Goal: Task Accomplishment & Management: Manage account settings

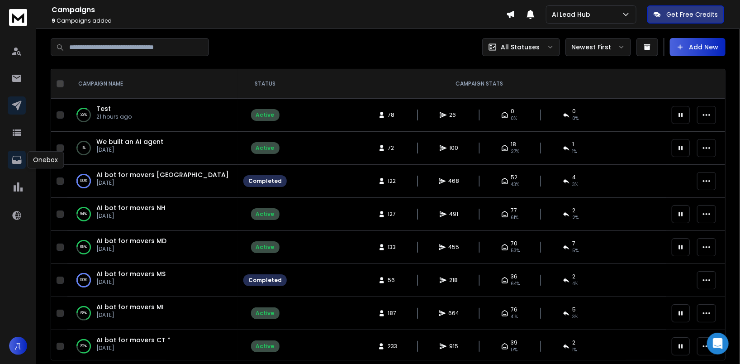
click at [10, 163] on link at bounding box center [17, 160] width 18 height 18
click at [11, 163] on icon at bounding box center [16, 159] width 11 height 11
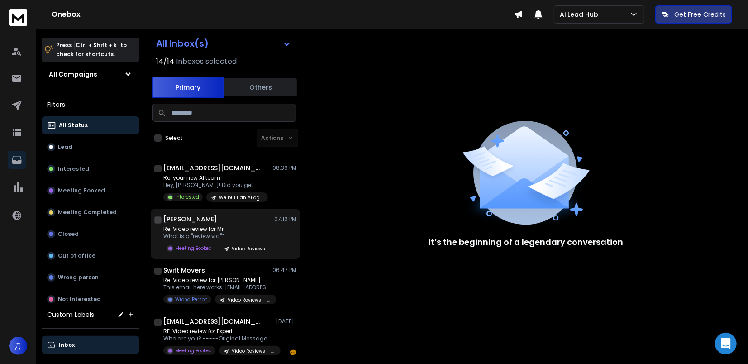
click at [245, 234] on p "What is a "review vid"?" at bounding box center [217, 235] width 109 height 7
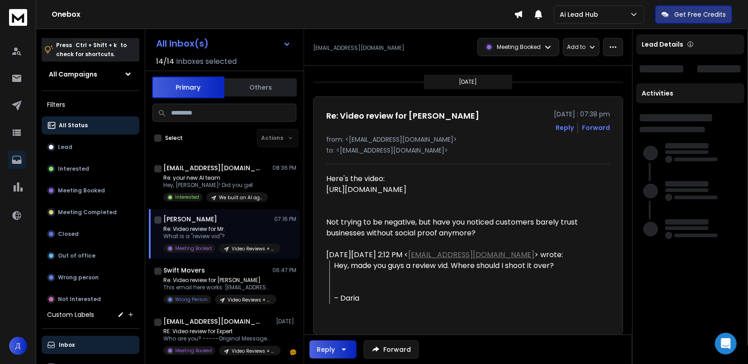
scroll to position [50, 0]
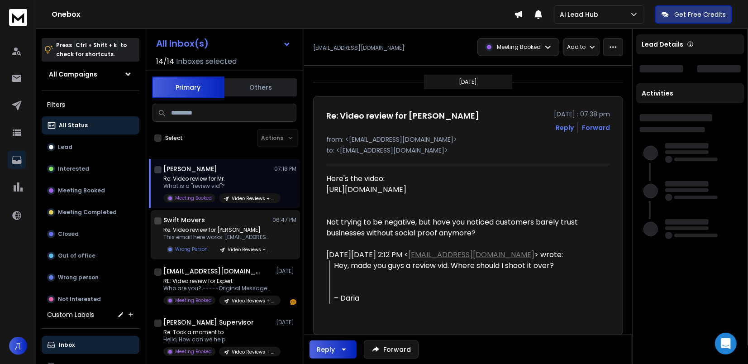
click at [242, 233] on p "This email here works: mainoffice@swiftmoverz.com" at bounding box center [217, 236] width 109 height 7
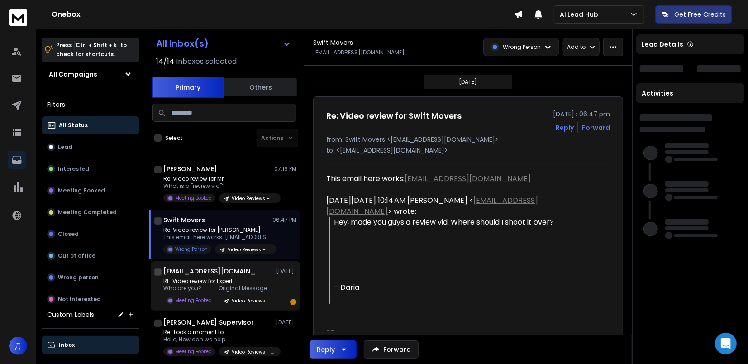
click at [243, 279] on p "RE: Video review for Expert" at bounding box center [217, 280] width 109 height 7
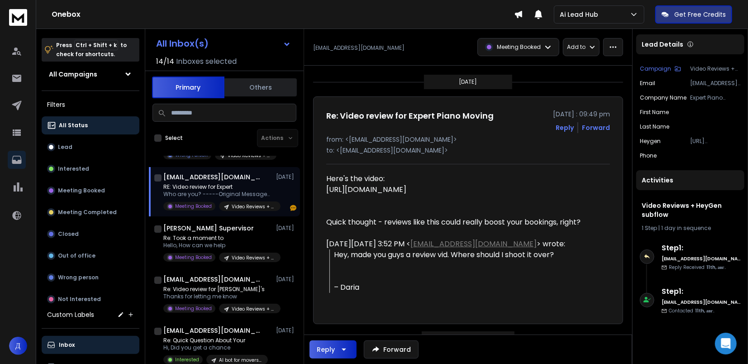
scroll to position [151, 0]
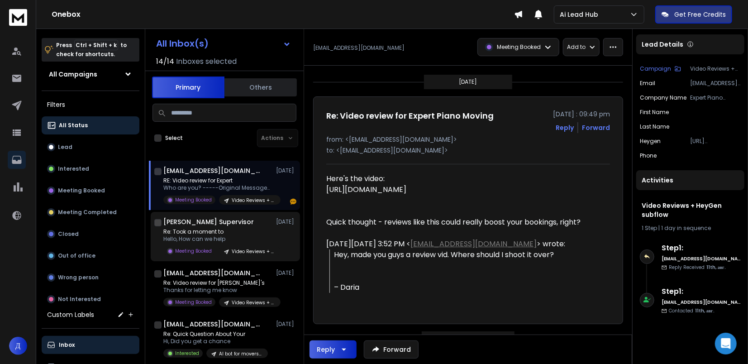
click at [255, 230] on p "Re: Took a moment to" at bounding box center [217, 231] width 109 height 7
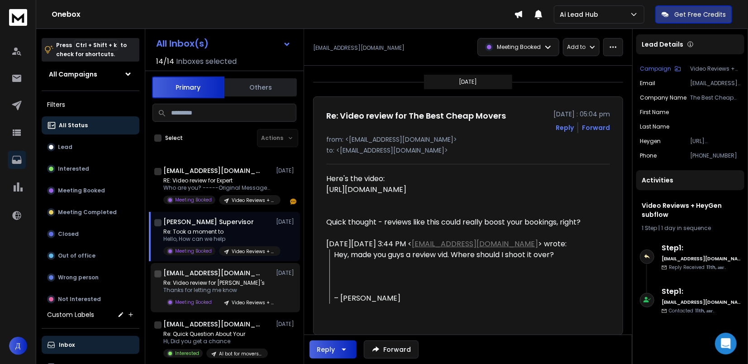
click at [241, 280] on p "Re: Video review for Tom's" at bounding box center [217, 282] width 109 height 7
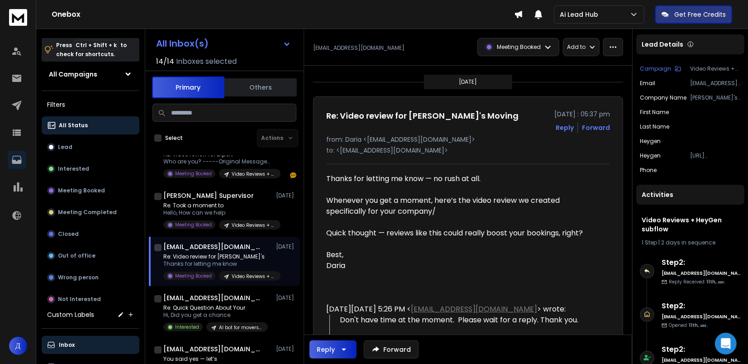
scroll to position [201, 0]
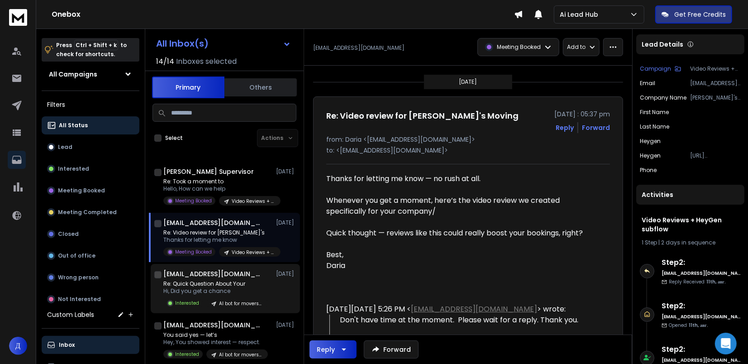
click at [250, 275] on h1 "flatratemovingms@gmail.com" at bounding box center [212, 273] width 99 height 9
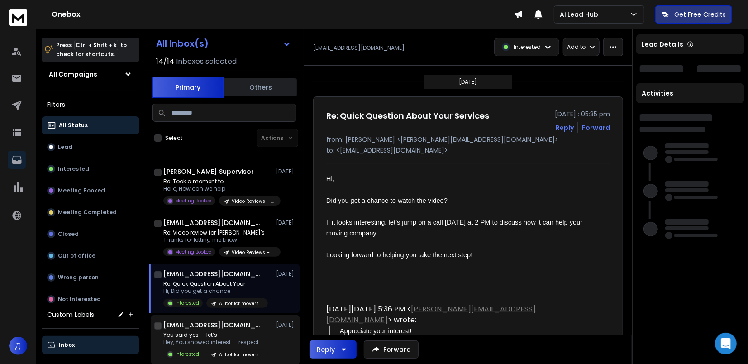
scroll to position [301, 0]
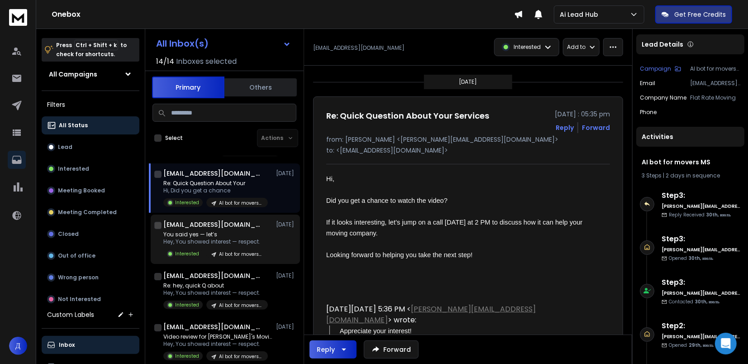
click at [253, 225] on h1 "customerservice@honesthandsmovingstorage.com" at bounding box center [212, 224] width 99 height 9
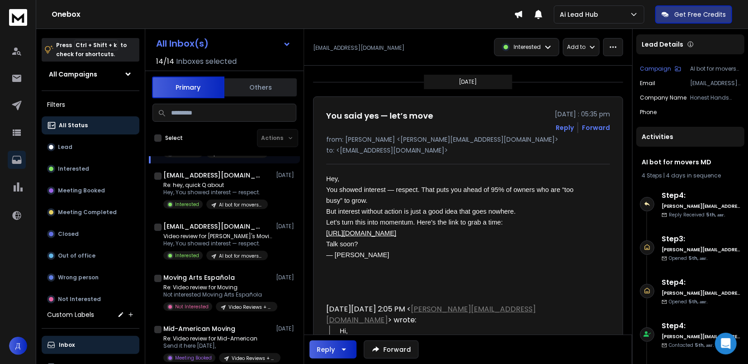
scroll to position [452, 0]
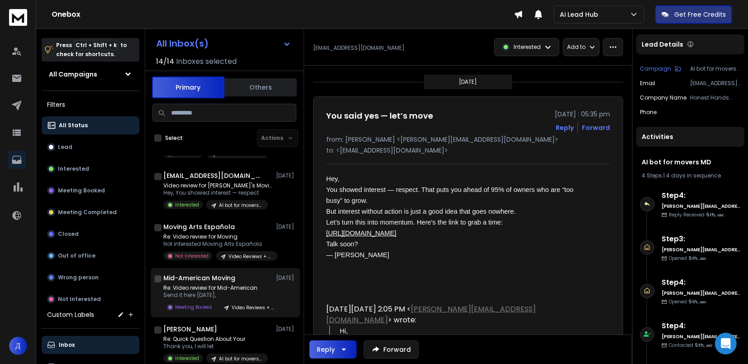
click at [245, 277] on div "Mid-American Moving 08 Aug" at bounding box center [229, 277] width 133 height 9
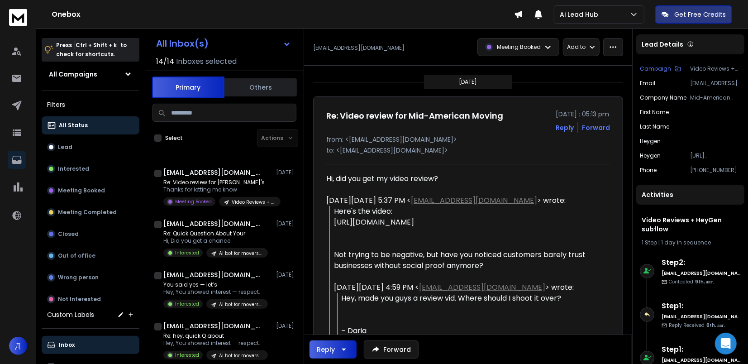
scroll to position [100, 0]
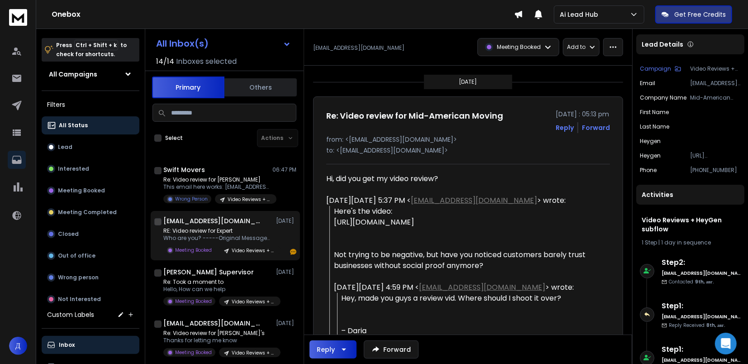
click at [239, 237] on p "Who are you? -----Original Message-----" at bounding box center [217, 237] width 109 height 7
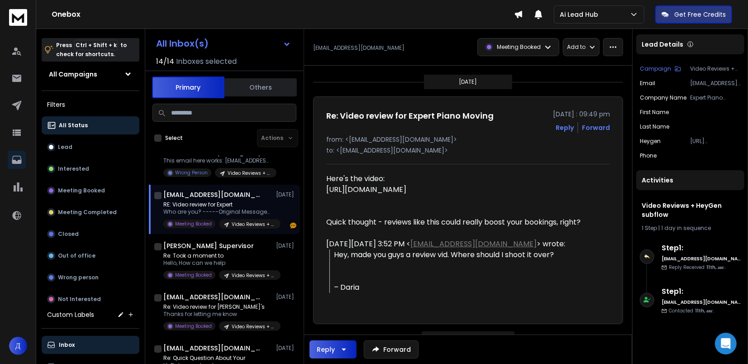
scroll to position [151, 0]
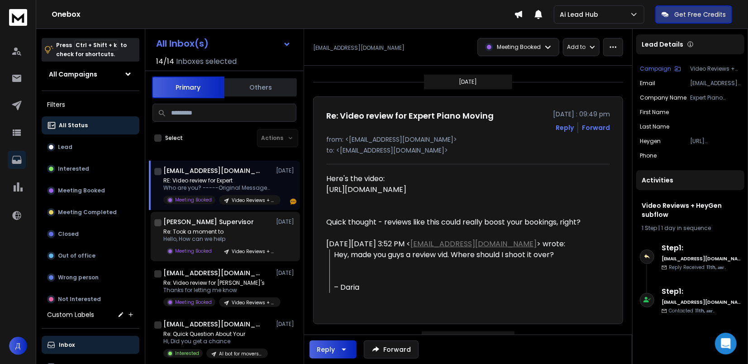
click at [241, 232] on p "Re: Took a moment to" at bounding box center [217, 231] width 109 height 7
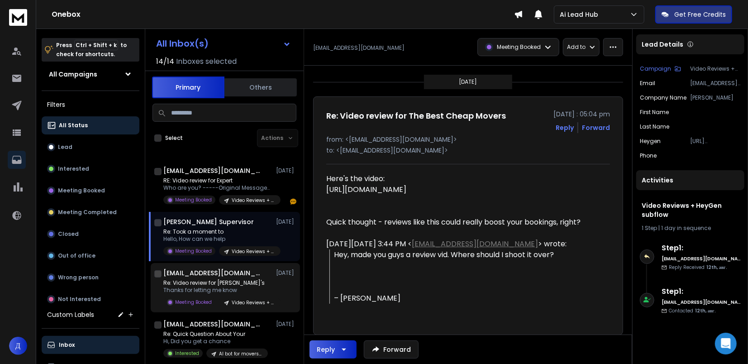
click at [218, 278] on div "tom_ingram2002@yahoo.com 11 Aug Re: Video review for Tom's Thanks for letting m…" at bounding box center [229, 287] width 133 height 38
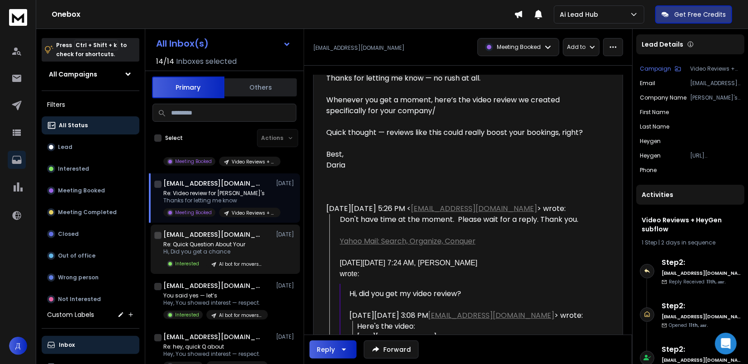
scroll to position [251, 0]
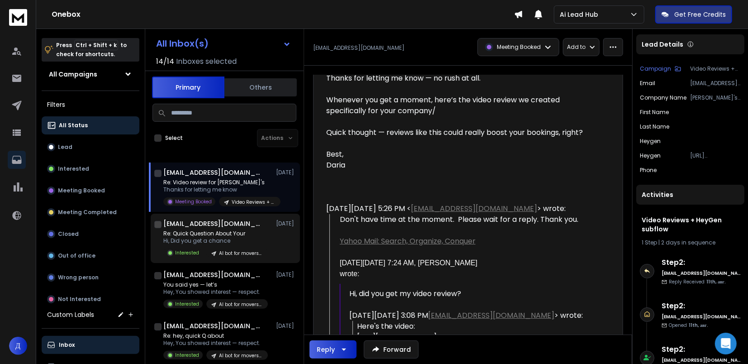
click at [239, 232] on p "Re: Quick Question About Your" at bounding box center [215, 233] width 104 height 7
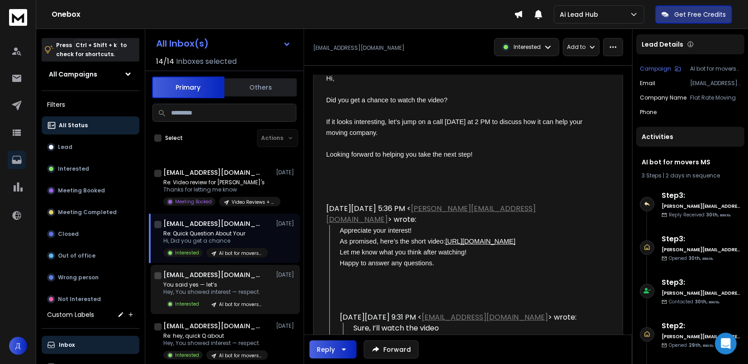
click at [276, 279] on div "customerservice@honesthandsmovingstorage.com 11 Aug You said yes — let’s Hey, Y…" at bounding box center [229, 289] width 133 height 38
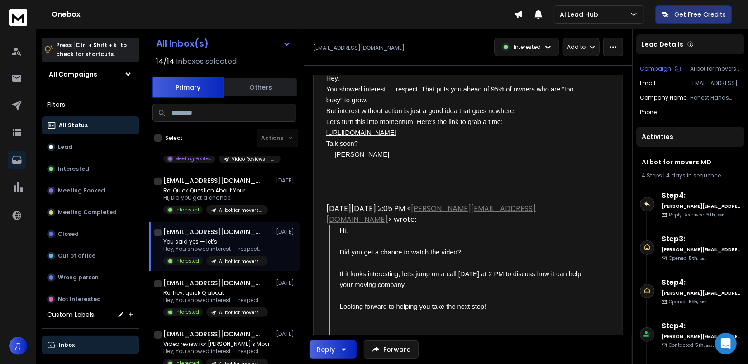
scroll to position [351, 0]
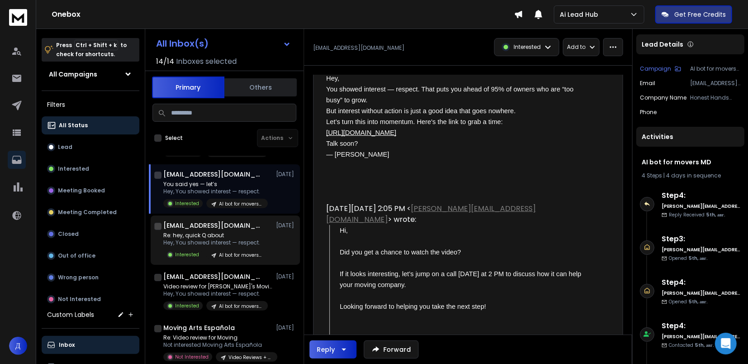
click at [251, 229] on div "precisionmoversny@gmail.com 11 Aug Re: hey, quick Q about Hey, You showed inter…" at bounding box center [229, 240] width 133 height 38
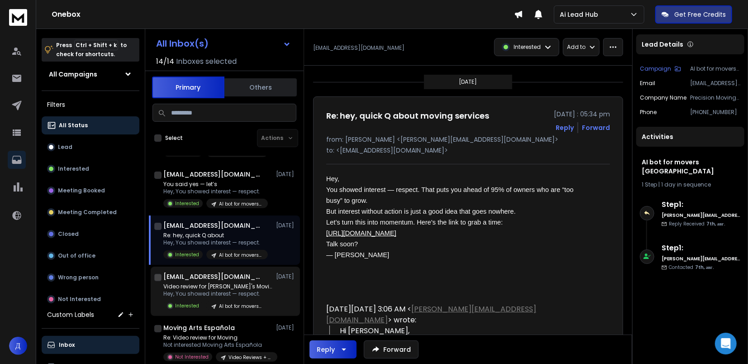
click at [262, 281] on div "mspitzer@blue-move.com 11 Aug Video review for Tom's Moving Hey, You showed int…" at bounding box center [229, 291] width 133 height 38
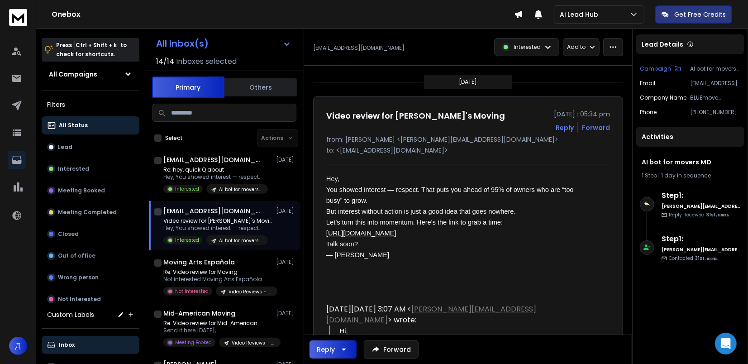
scroll to position [452, 0]
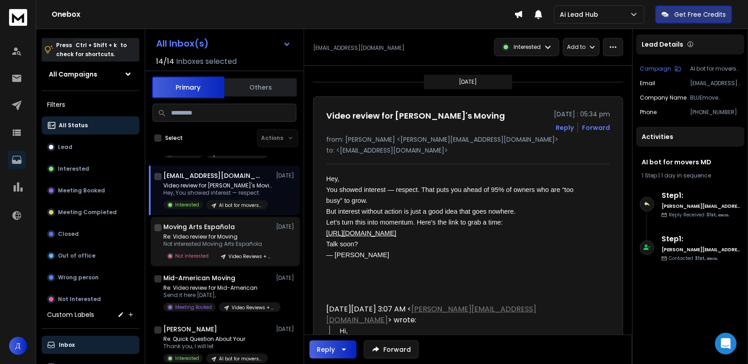
click at [264, 250] on div "Re: Video review for Moving Not interested Moving Arts Española Not Interested …" at bounding box center [220, 247] width 114 height 28
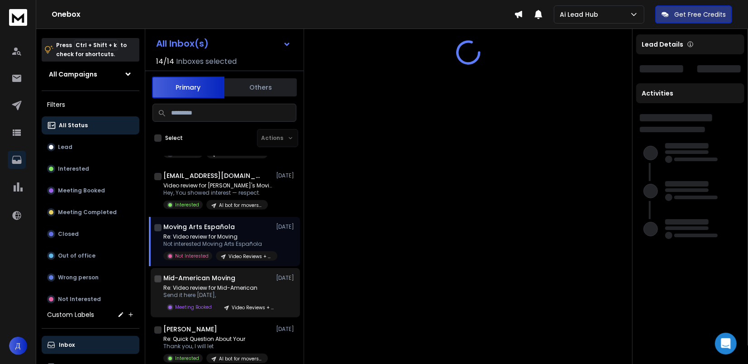
click at [262, 285] on p "Re: Video review for Mid-American" at bounding box center [217, 287] width 109 height 7
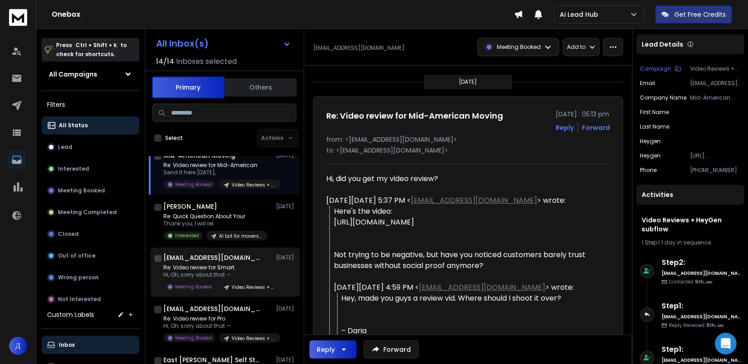
scroll to position [603, 0]
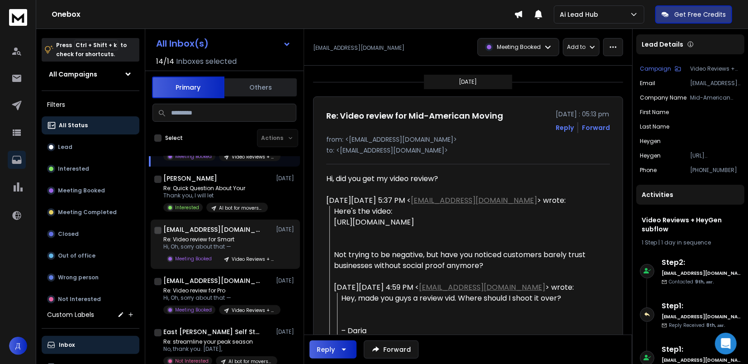
click at [255, 238] on p "Re: Video review for Smart" at bounding box center [217, 239] width 109 height 7
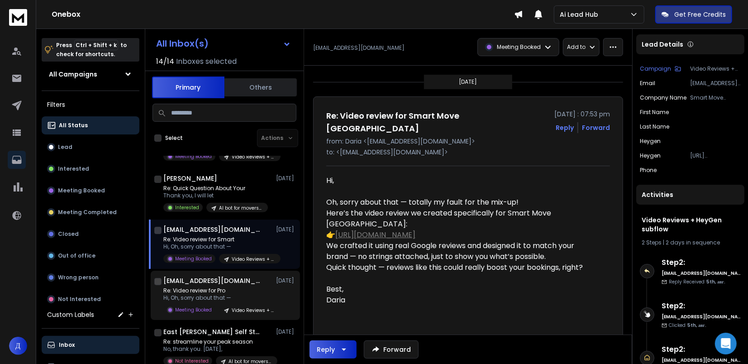
click at [264, 285] on div "propooltablemover@gmail.com 07 Aug Re: Video review for Pro Hi, Oh, sorry about…" at bounding box center [229, 295] width 133 height 38
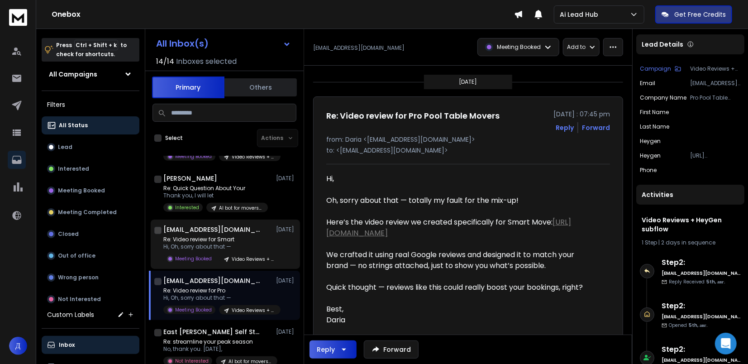
click at [262, 239] on p "Re: Video review for Smart" at bounding box center [217, 239] width 109 height 7
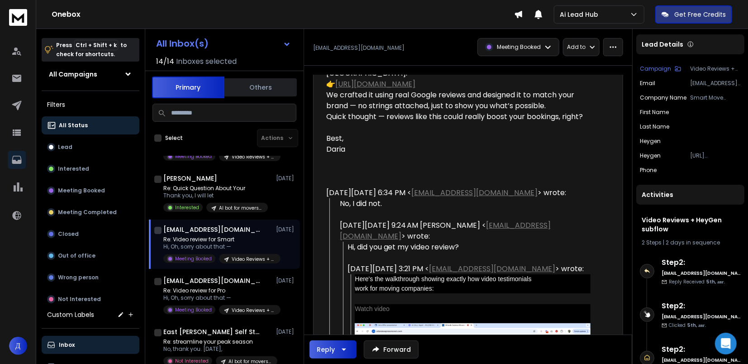
scroll to position [201, 0]
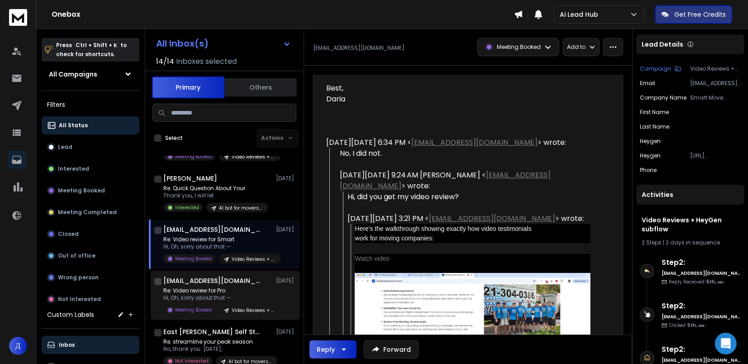
click at [261, 279] on h1 "propooltablemover@gmail.com" at bounding box center [212, 280] width 99 height 9
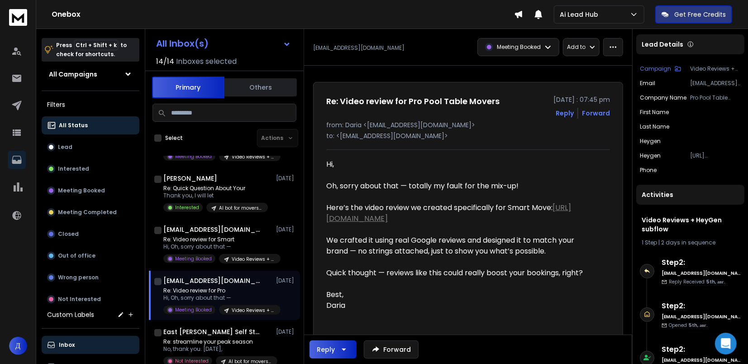
scroll to position [0, 0]
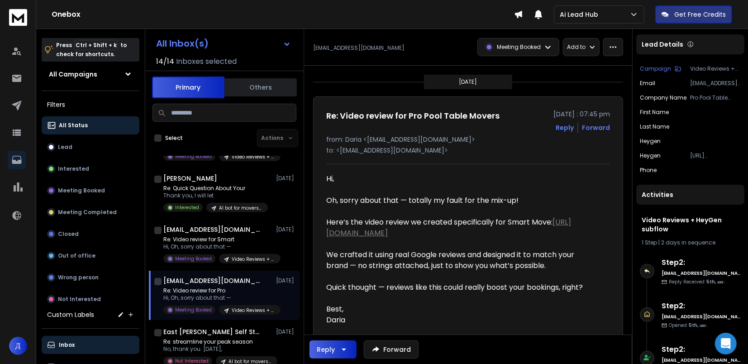
click at [325, 349] on div "Reply" at bounding box center [326, 349] width 18 height 9
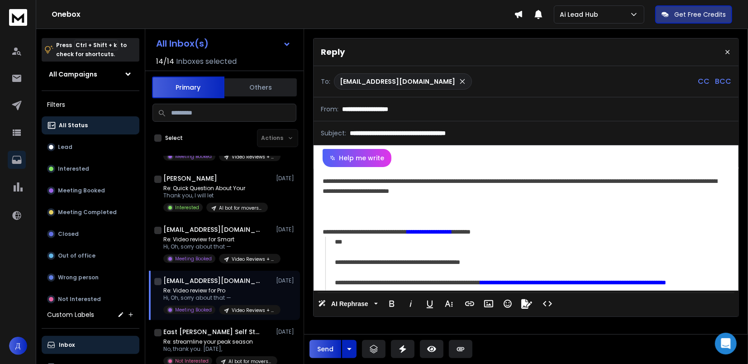
click at [355, 181] on div "**********" at bounding box center [520, 186] width 397 height 20
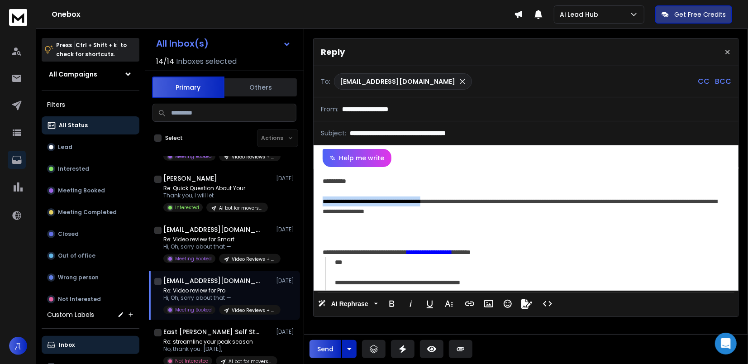
drag, startPoint x: 455, startPoint y: 200, endPoint x: 301, endPoint y: 198, distance: 154.2
click at [301, 198] on div "All Inbox(s) 14 / 14 Inboxes selected Primary Others Select Actions info@extrah…" at bounding box center [446, 211] width 603 height 364
click at [471, 203] on div "**********" at bounding box center [520, 196] width 397 height 41
click at [504, 201] on div "**********" at bounding box center [520, 196] width 397 height 41
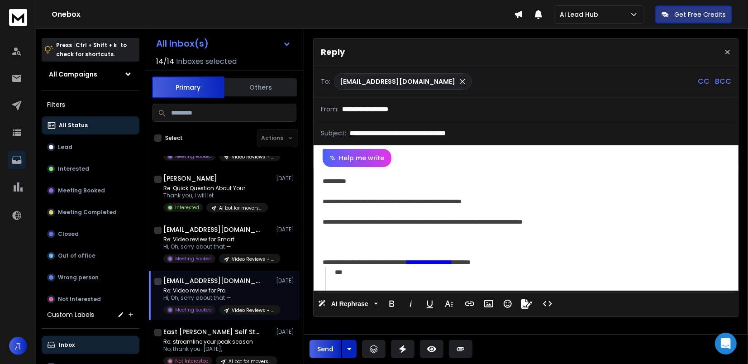
click at [540, 223] on div "**********" at bounding box center [520, 201] width 397 height 51
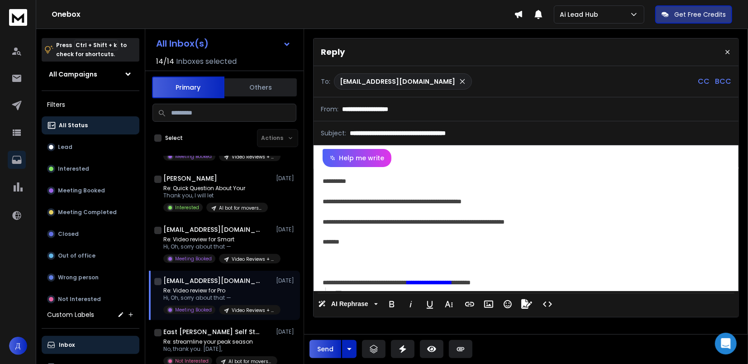
click at [351, 182] on div "**********" at bounding box center [520, 211] width 397 height 71
drag, startPoint x: 470, startPoint y: 202, endPoint x: 502, endPoint y: 203, distance: 32.1
click at [502, 203] on div "**********" at bounding box center [520, 211] width 397 height 71
click at [473, 310] on button "Insert Link" at bounding box center [469, 304] width 17 height 18
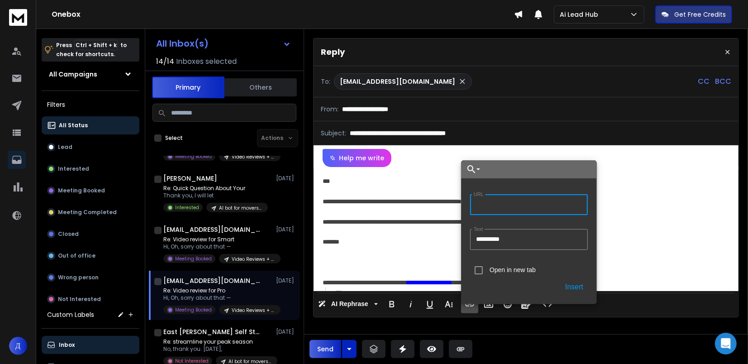
paste input "**********"
type input "**********"
click at [577, 285] on button "Insert" at bounding box center [573, 287] width 27 height 16
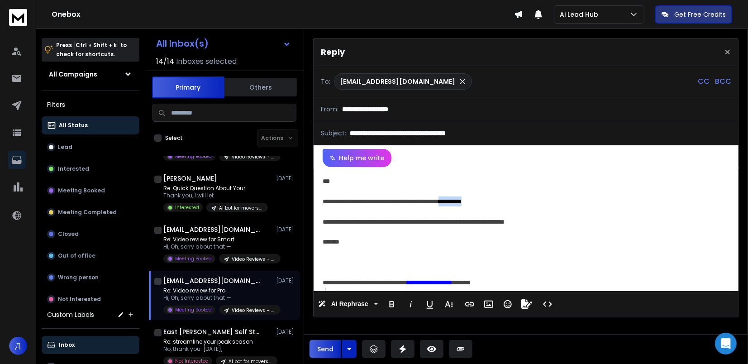
scroll to position [0, 0]
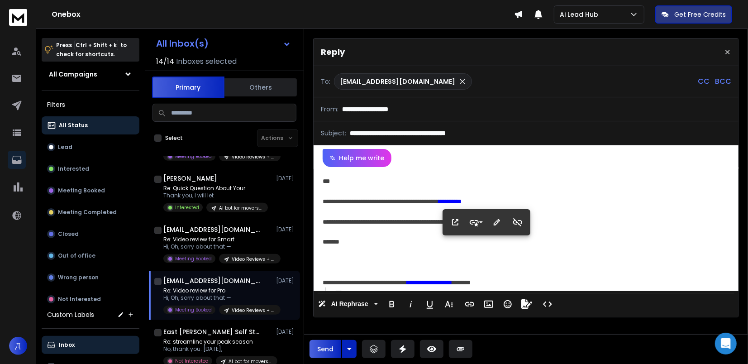
click at [586, 244] on div "**********" at bounding box center [520, 211] width 397 height 71
click at [332, 348] on button "Send" at bounding box center [325, 349] width 32 height 18
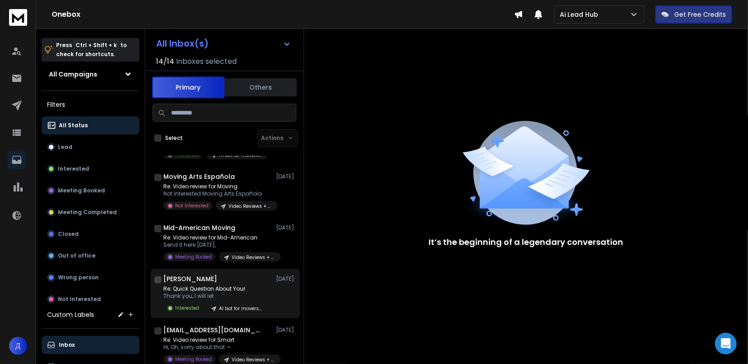
scroll to position [603, 0]
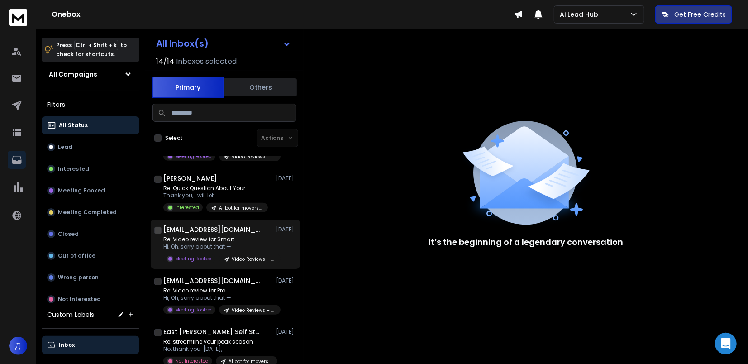
click at [245, 237] on p "Re: Video review for Smart" at bounding box center [217, 239] width 109 height 7
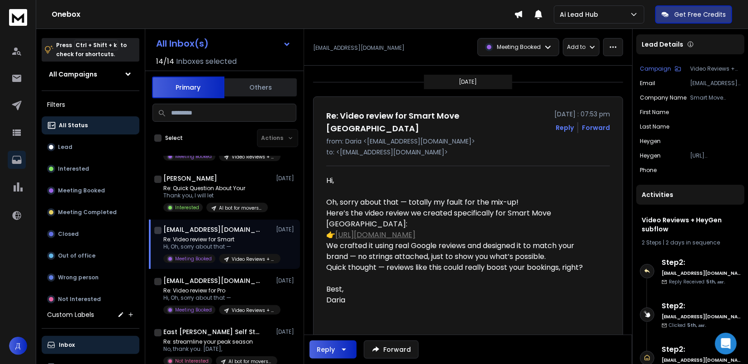
drag, startPoint x: 497, startPoint y: 246, endPoint x: 346, endPoint y: 232, distance: 151.7
click at [339, 232] on div "Here’s the video review we created specifically for Smart Move Las Vegas: 👉 htt…" at bounding box center [458, 224] width 264 height 33
copy link "https://drive.google.com/file/d/1Ppw_cEQ9dY-u0Gx9IULcXEMlsUbdMwWn/view?usp=shar…"
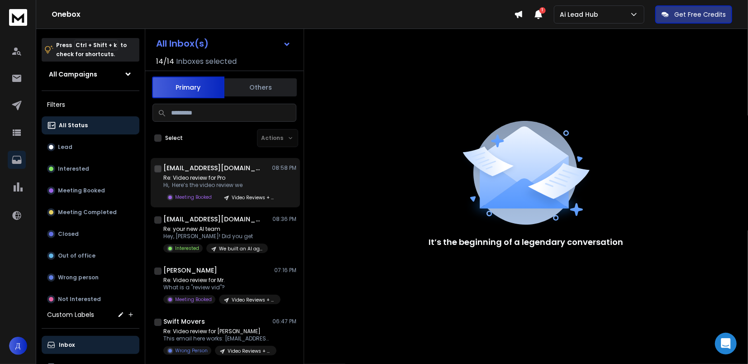
click at [224, 180] on p "Re: Video review for Pro" at bounding box center [217, 177] width 109 height 7
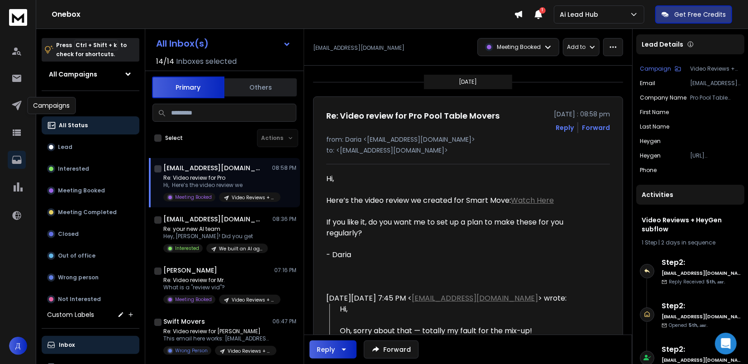
click at [27, 104] on div "Campaigns" at bounding box center [51, 105] width 48 height 17
click at [12, 105] on icon at bounding box center [16, 105] width 11 height 11
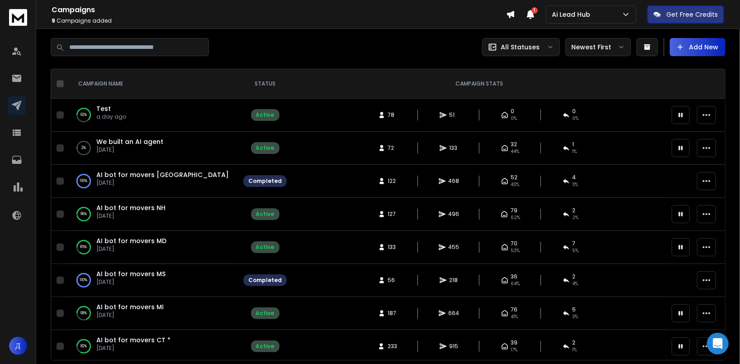
click at [157, 148] on p "[DATE]" at bounding box center [129, 149] width 67 height 7
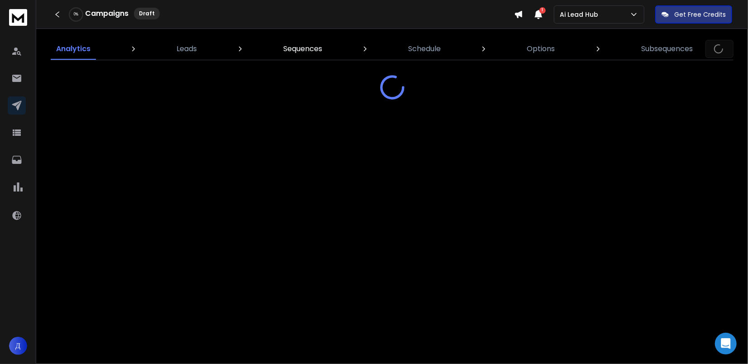
click at [309, 49] on p "Sequences" at bounding box center [302, 48] width 39 height 11
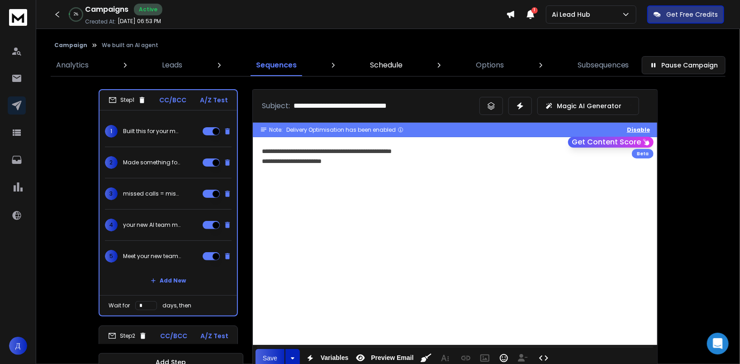
click at [388, 66] on p "Schedule" at bounding box center [386, 65] width 33 height 11
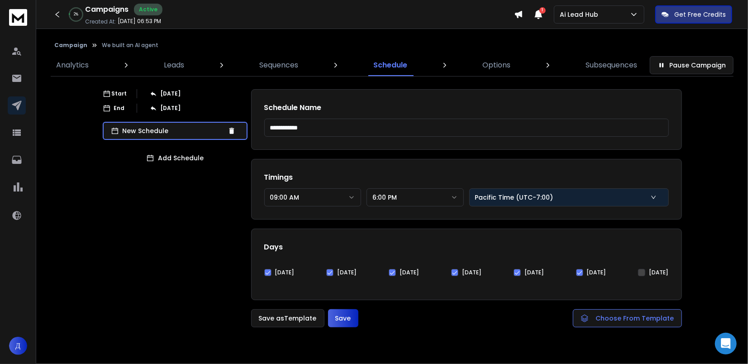
click at [532, 195] on p "Pacific Time (UTC-7:00)" at bounding box center [516, 197] width 82 height 9
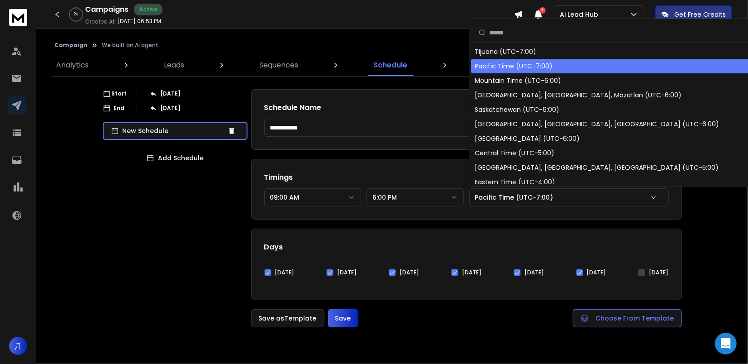
scroll to position [100, 0]
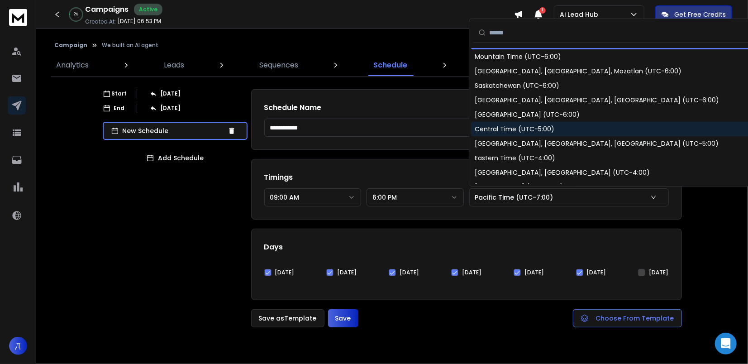
click at [521, 129] on div "Central Time (UTC-5:00)" at bounding box center [514, 128] width 80 height 9
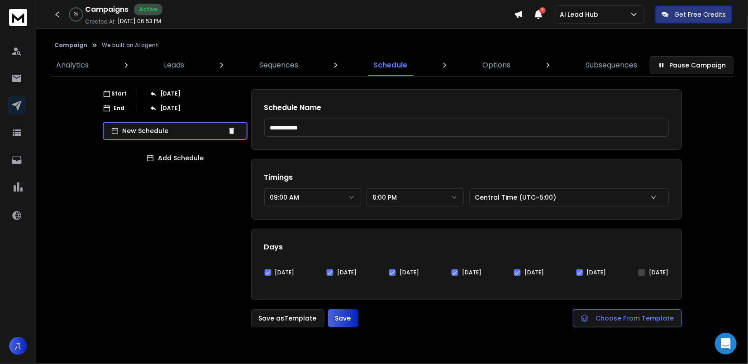
click at [349, 315] on button "Save" at bounding box center [343, 318] width 30 height 18
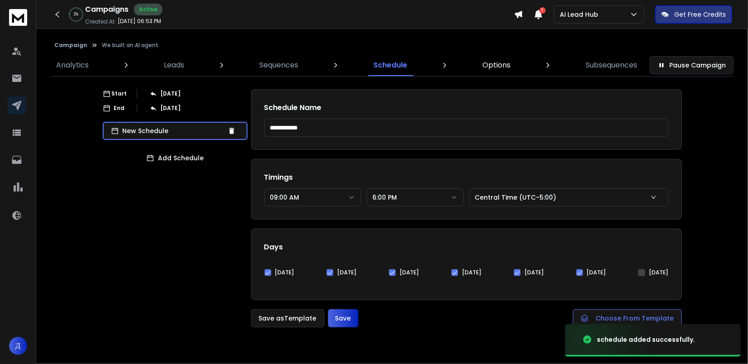
click at [506, 61] on p "Options" at bounding box center [496, 65] width 28 height 11
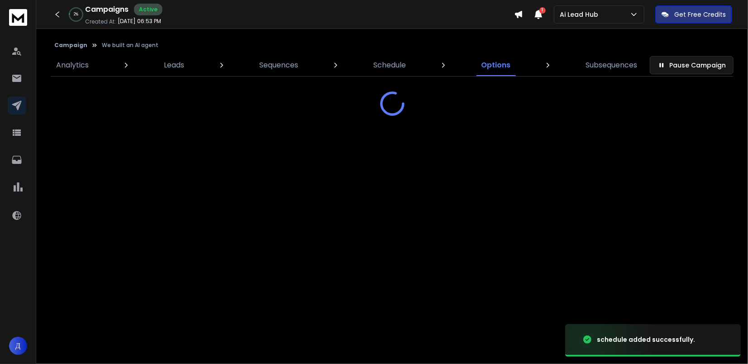
select select "*"
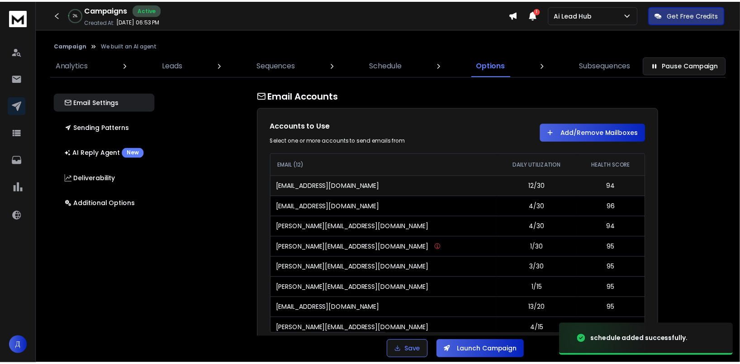
scroll to position [50, 0]
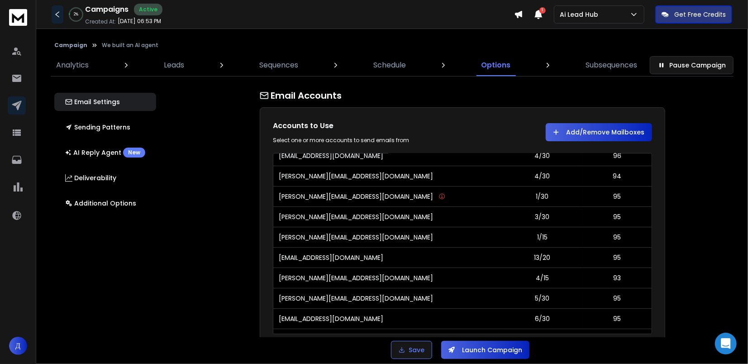
click at [60, 13] on icon at bounding box center [57, 14] width 8 height 8
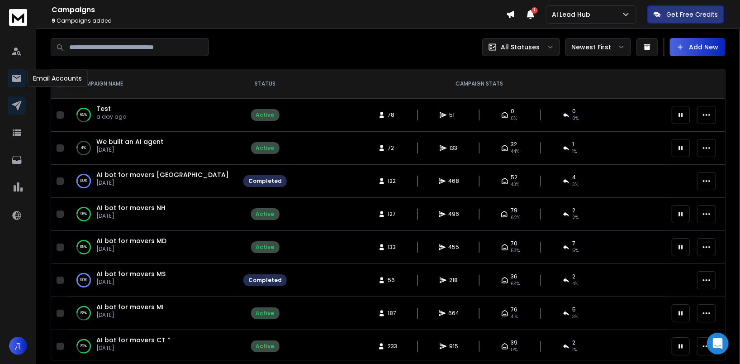
click at [21, 79] on icon at bounding box center [16, 78] width 11 height 11
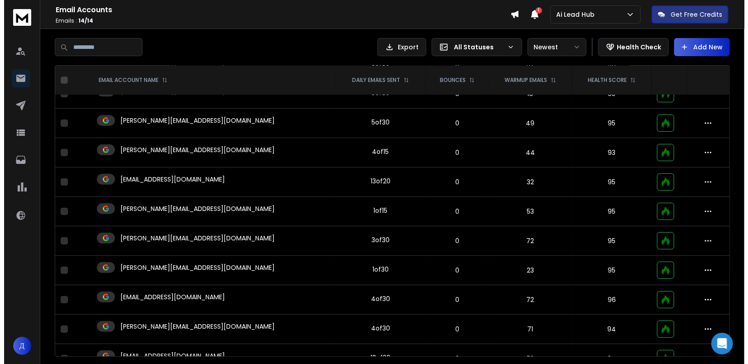
scroll to position [151, 0]
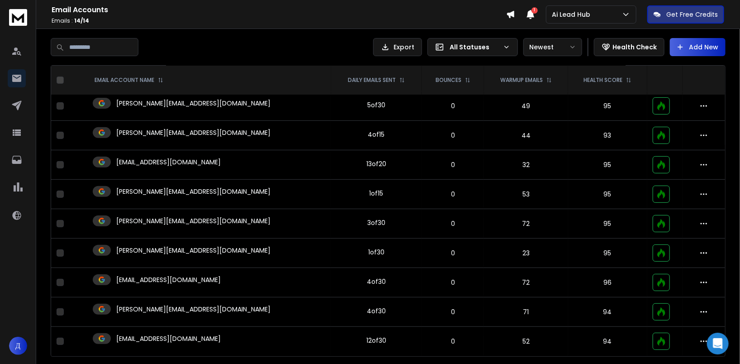
click at [177, 125] on td "[PERSON_NAME][EMAIL_ADDRESS][DOMAIN_NAME]" at bounding box center [209, 135] width 244 height 29
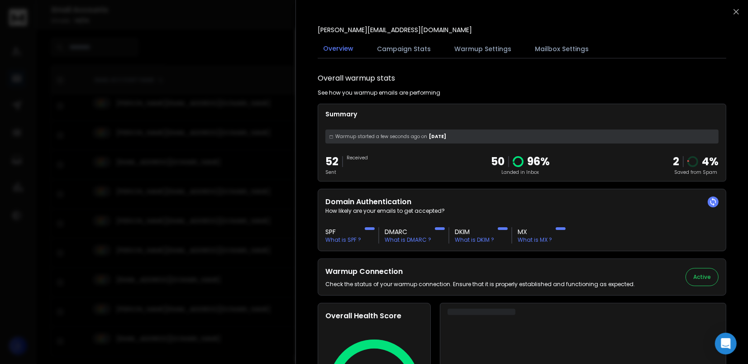
click at [548, 43] on button "Mailbox Settings" at bounding box center [561, 49] width 65 height 20
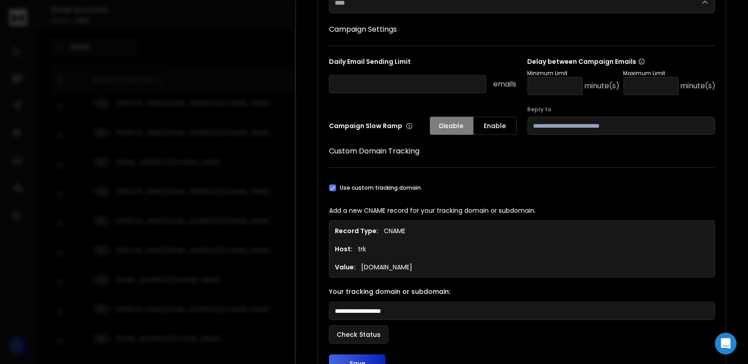
scroll to position [324, 0]
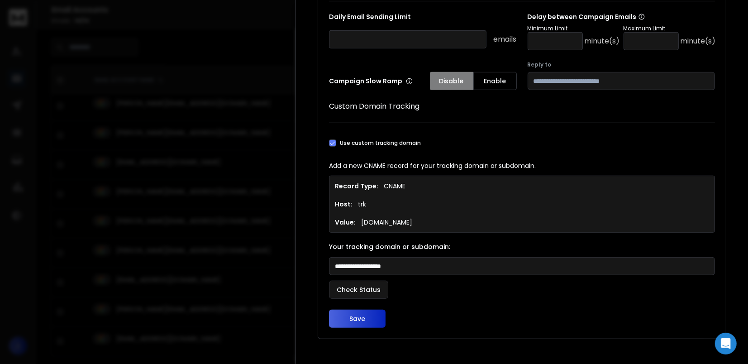
click at [347, 323] on button "Save" at bounding box center [357, 318] width 57 height 18
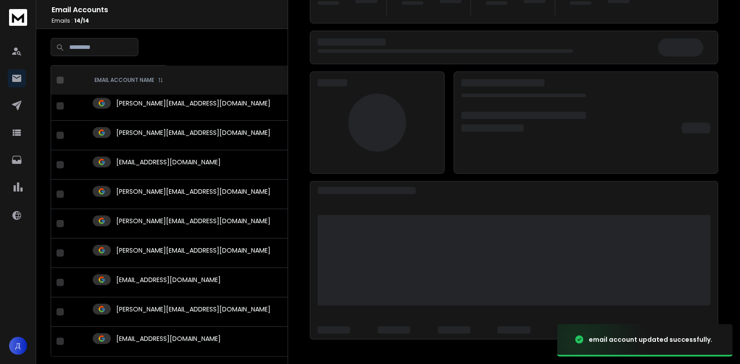
scroll to position [0, 0]
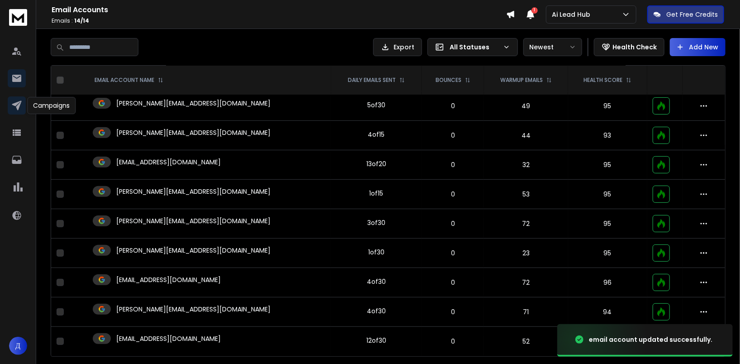
click at [14, 105] on icon at bounding box center [16, 104] width 9 height 9
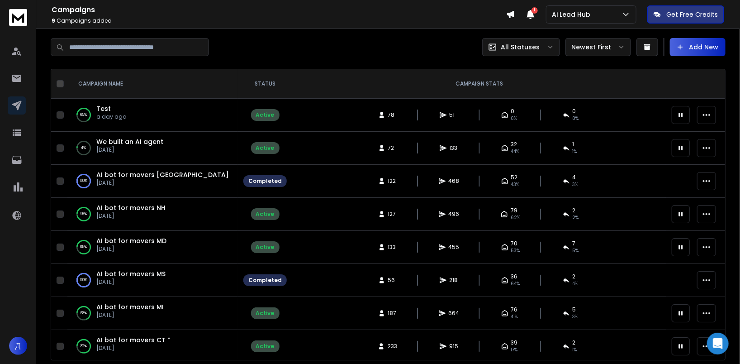
click at [132, 145] on span "We built an AI agent" at bounding box center [129, 141] width 67 height 9
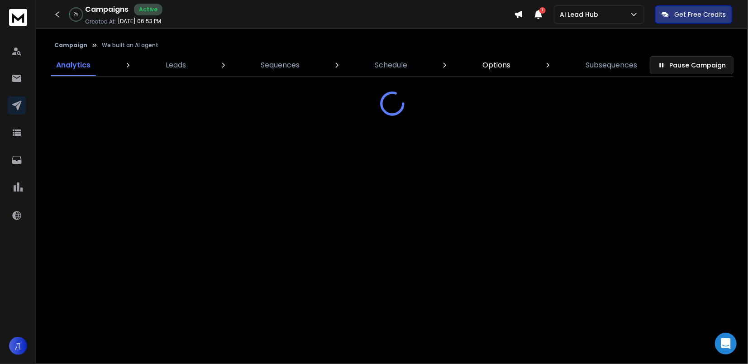
click at [502, 62] on p "Options" at bounding box center [496, 65] width 28 height 11
select select "*"
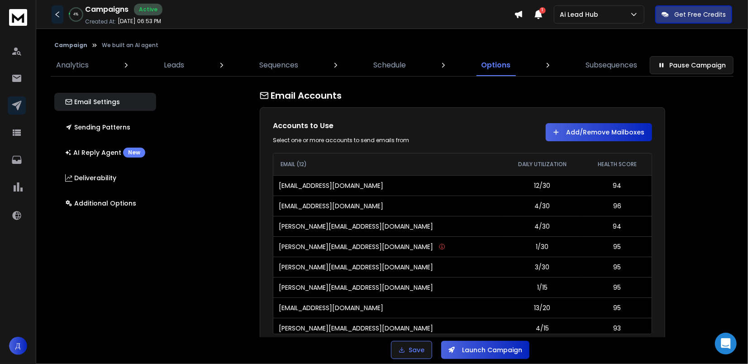
click at [54, 13] on icon at bounding box center [57, 14] width 8 height 8
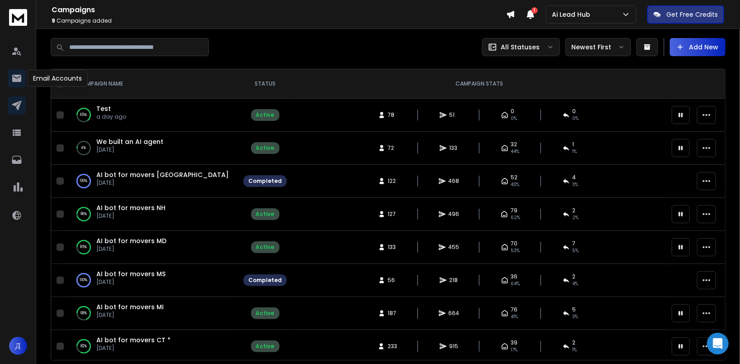
click at [14, 83] on icon at bounding box center [16, 78] width 11 height 11
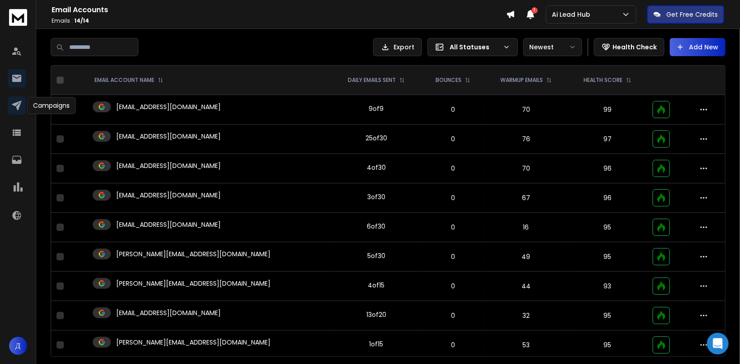
click at [11, 109] on icon at bounding box center [16, 105] width 11 height 11
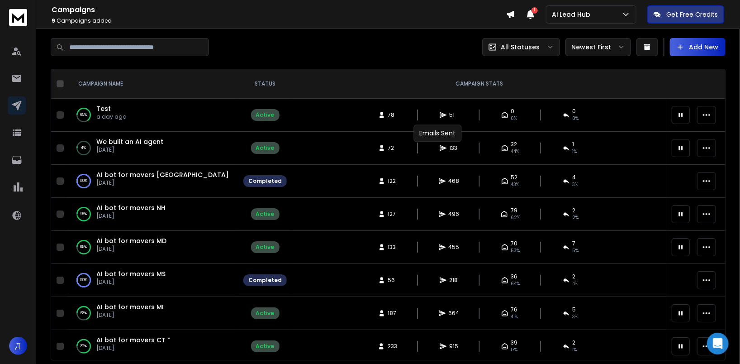
click at [439, 150] on icon at bounding box center [443, 148] width 8 height 8
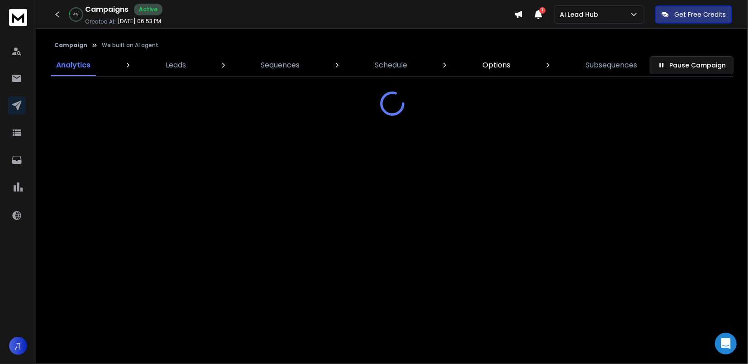
click at [494, 67] on p "Options" at bounding box center [496, 65] width 28 height 11
select select "*"
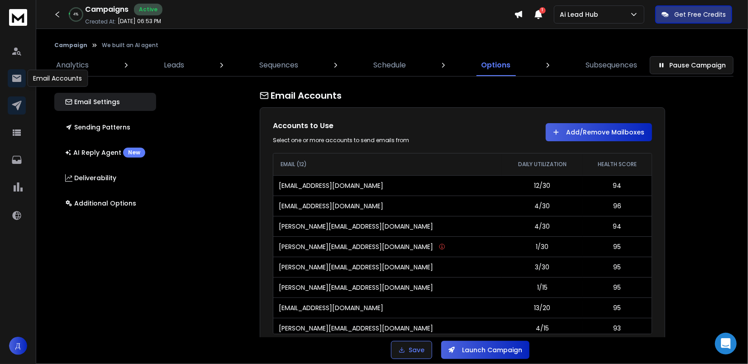
click at [16, 80] on icon at bounding box center [16, 78] width 9 height 7
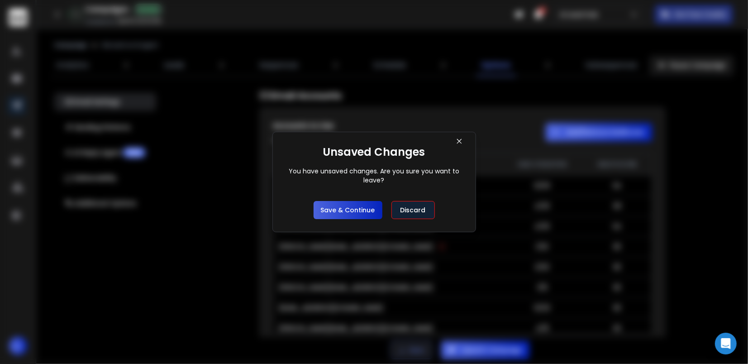
click at [459, 141] on icon at bounding box center [458, 140] width 7 height 7
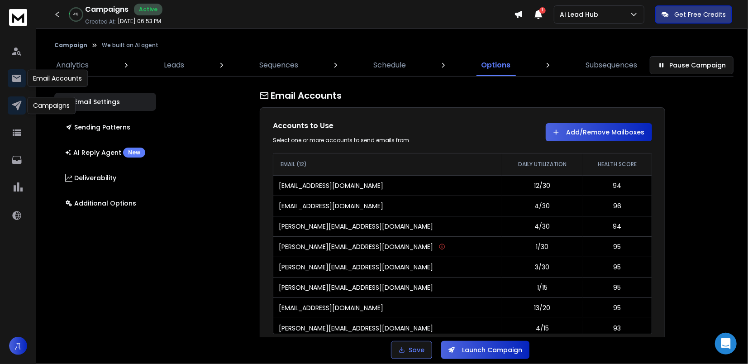
click at [15, 78] on icon at bounding box center [16, 78] width 9 height 7
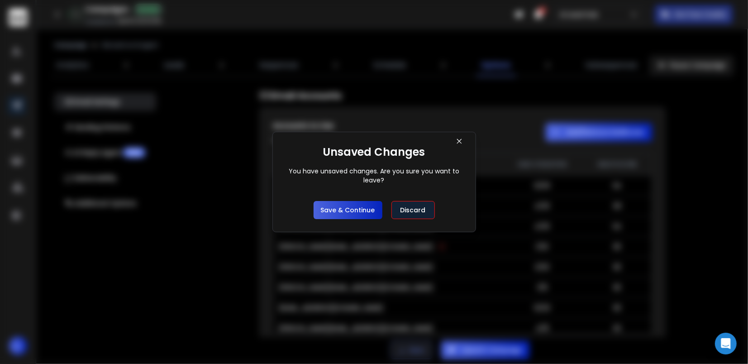
click at [337, 208] on button "Save & Continue" at bounding box center [347, 210] width 69 height 18
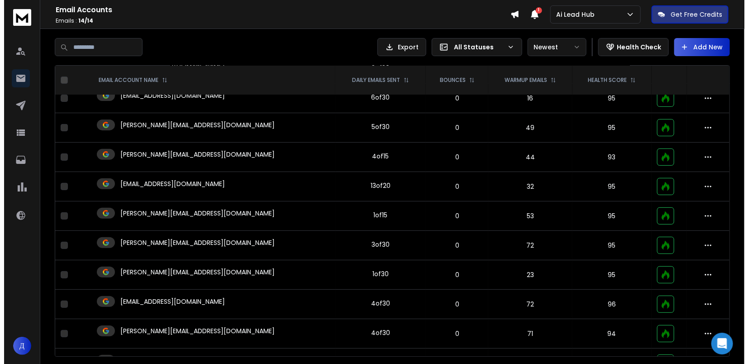
scroll to position [151, 0]
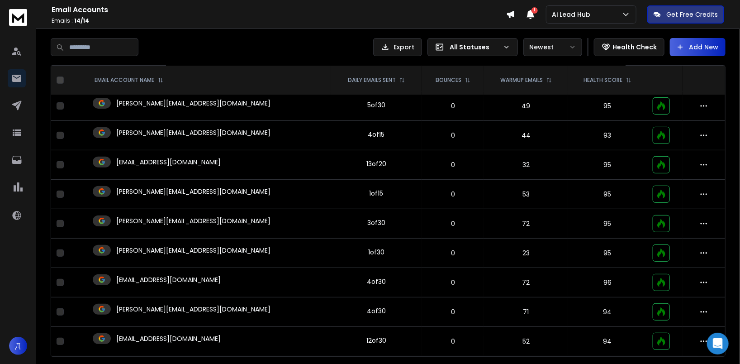
click at [175, 255] on td "[PERSON_NAME][EMAIL_ADDRESS][DOMAIN_NAME]" at bounding box center [209, 252] width 244 height 29
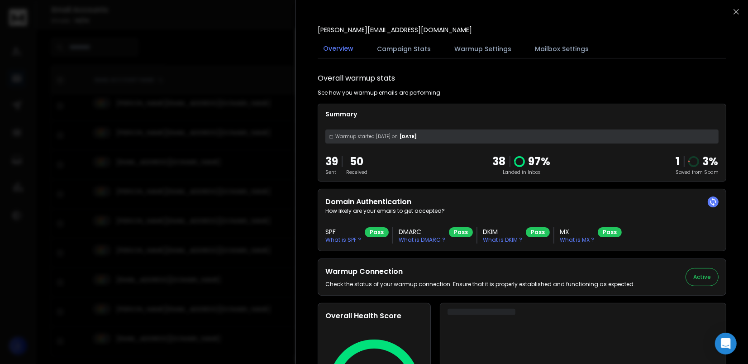
click at [564, 47] on button "Mailbox Settings" at bounding box center [561, 49] width 65 height 20
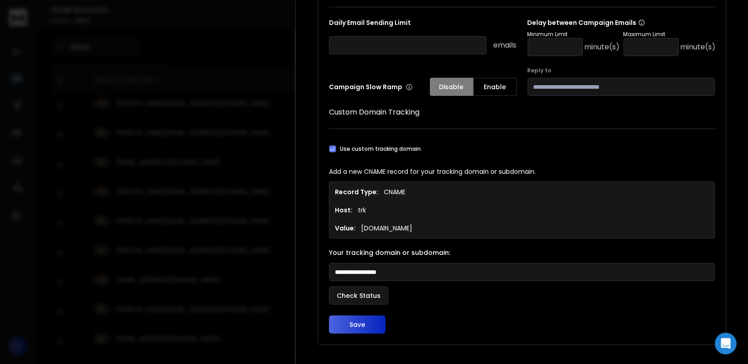
scroll to position [324, 0]
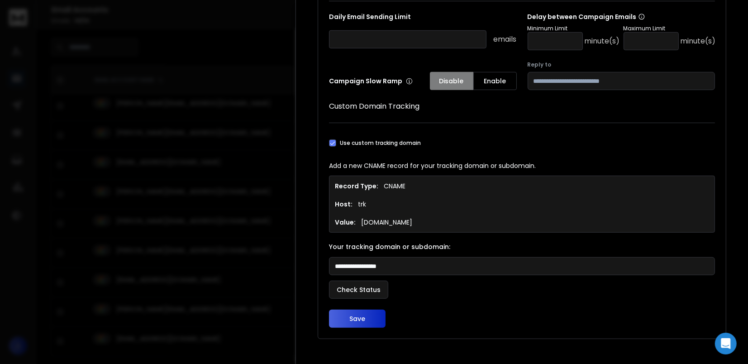
click at [363, 321] on button "Save" at bounding box center [357, 318] width 57 height 18
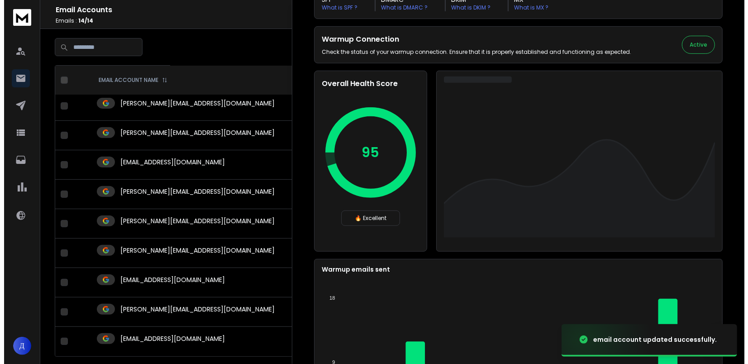
scroll to position [0, 0]
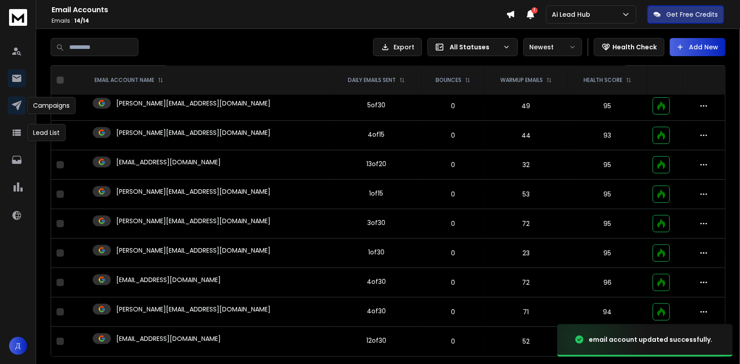
click at [18, 110] on icon at bounding box center [16, 105] width 11 height 11
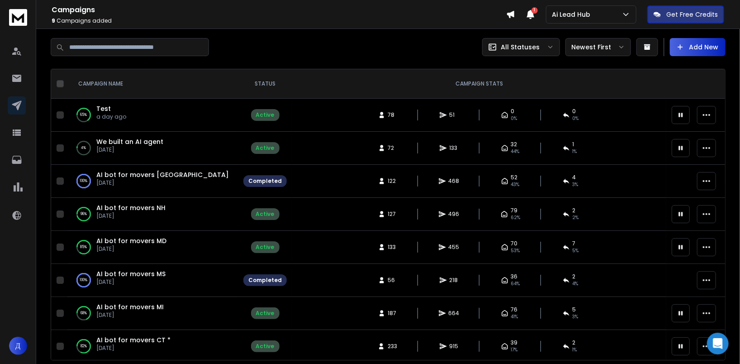
click at [145, 141] on span "We built an AI agent" at bounding box center [129, 141] width 67 height 9
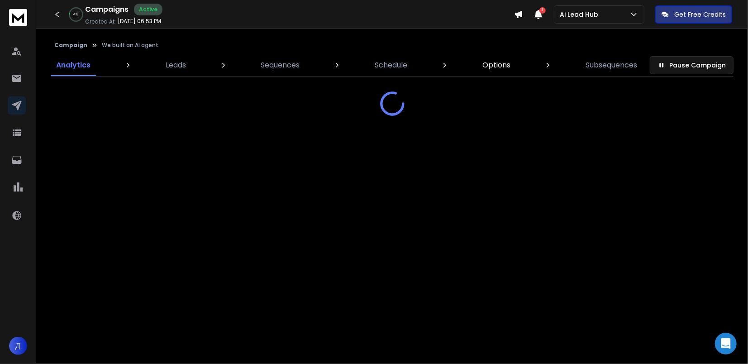
click at [496, 64] on p "Options" at bounding box center [496, 65] width 28 height 11
select select "*"
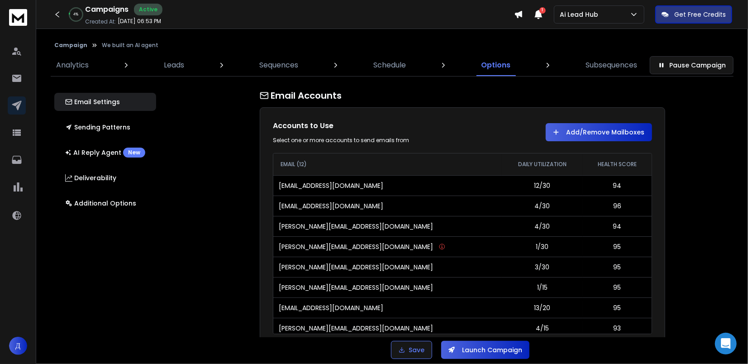
click at [57, 5] on div "4 % Campaigns Active Created At: Aug 08, 2025, 06:53 PM" at bounding box center [107, 15] width 111 height 22
click at [54, 11] on icon at bounding box center [57, 14] width 8 height 8
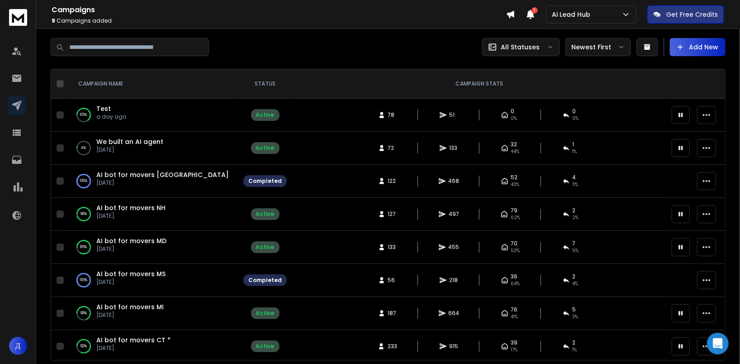
click at [326, 142] on div "72 133 32 44 % 1 1 %" at bounding box center [479, 148] width 363 height 14
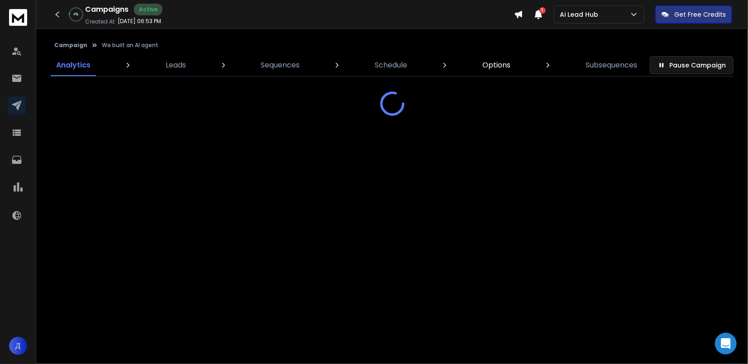
click at [502, 62] on p "Options" at bounding box center [496, 65] width 28 height 11
select select "*"
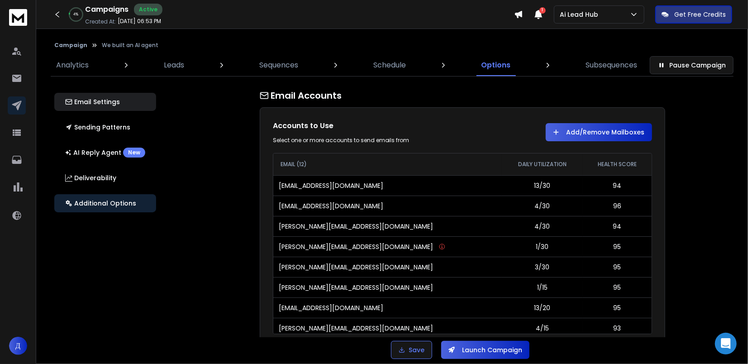
click at [119, 207] on p "Additional Options" at bounding box center [100, 203] width 71 height 9
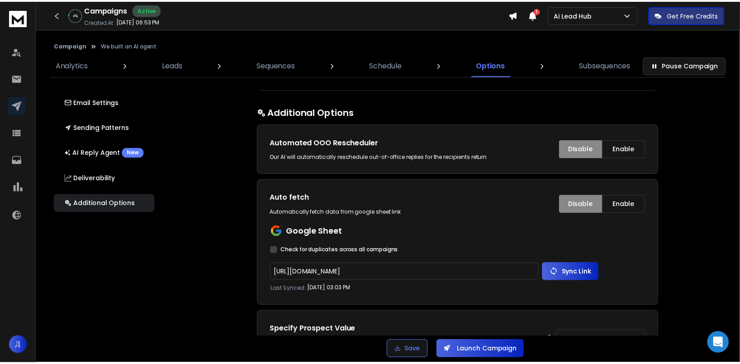
scroll to position [1629, 0]
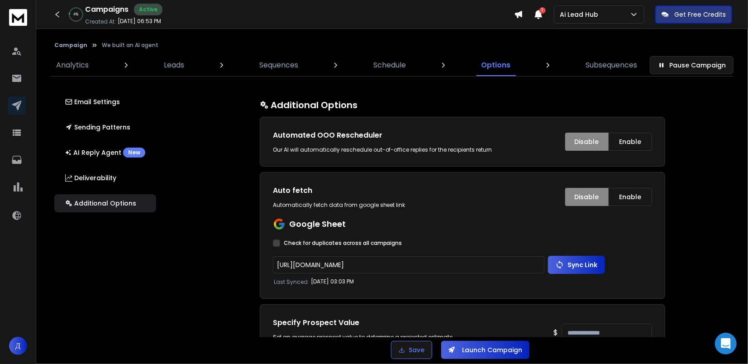
click at [349, 239] on label "Check for duplicates across all campaigns" at bounding box center [343, 242] width 118 height 7
click at [280, 239] on button "Check for duplicates across all campaigns" at bounding box center [276, 242] width 7 height 7
click at [578, 260] on p "Sync Link" at bounding box center [583, 264] width 30 height 9
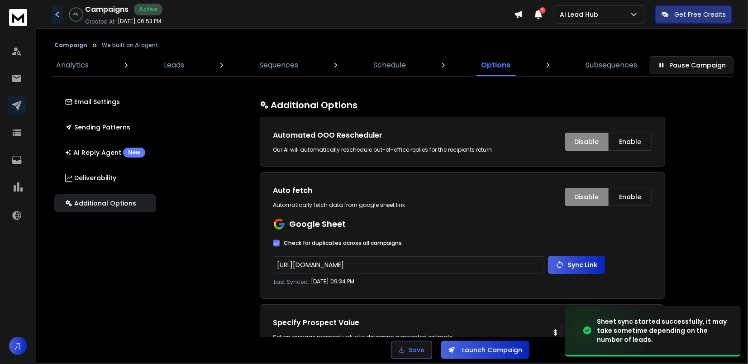
click at [52, 13] on button at bounding box center [58, 14] width 12 height 18
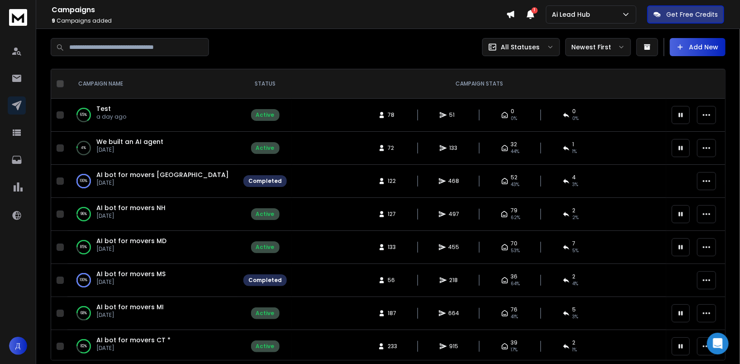
click at [212, 143] on div "4 % We built an AI agent 4 days ago" at bounding box center [152, 148] width 152 height 22
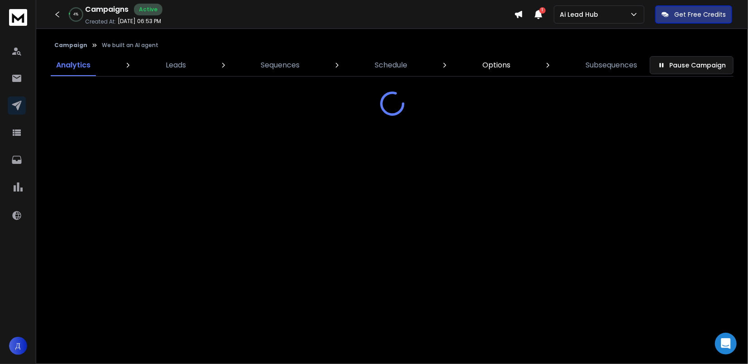
click at [515, 65] on link "Options" at bounding box center [496, 65] width 39 height 22
select select "*"
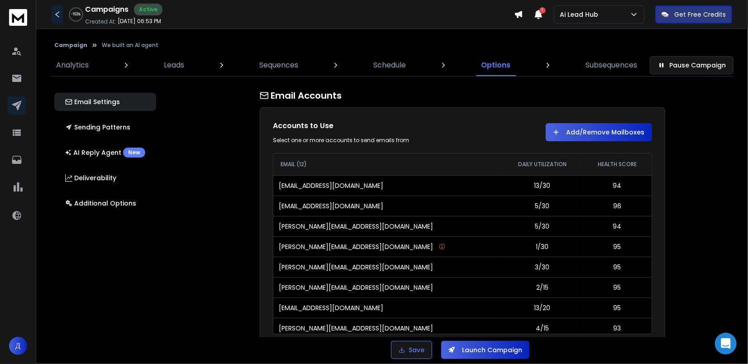
click at [59, 14] on icon at bounding box center [57, 14] width 8 height 8
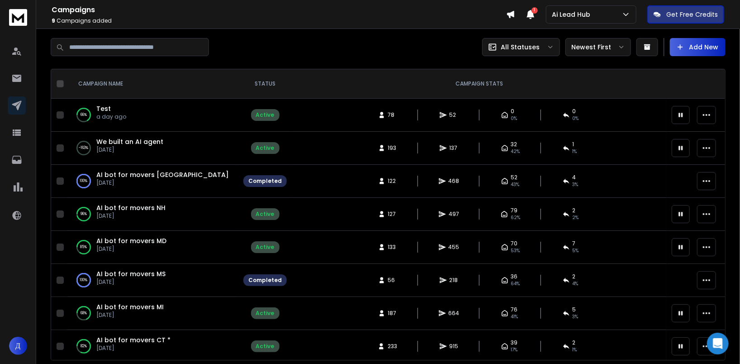
click at [141, 169] on td "100 % AI bot for movers NJ 6 days ago" at bounding box center [152, 181] width 171 height 33
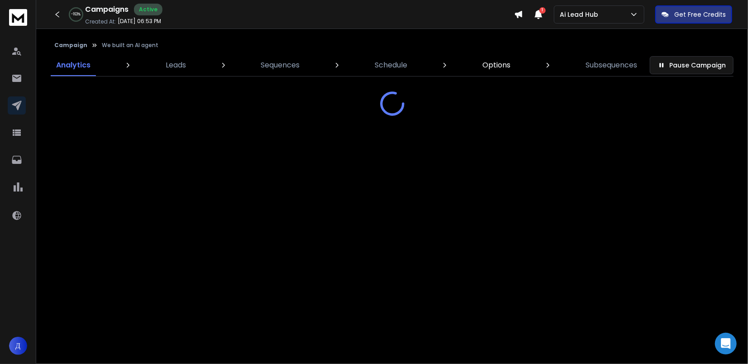
click at [483, 63] on p "Options" at bounding box center [496, 65] width 28 height 11
select select "*"
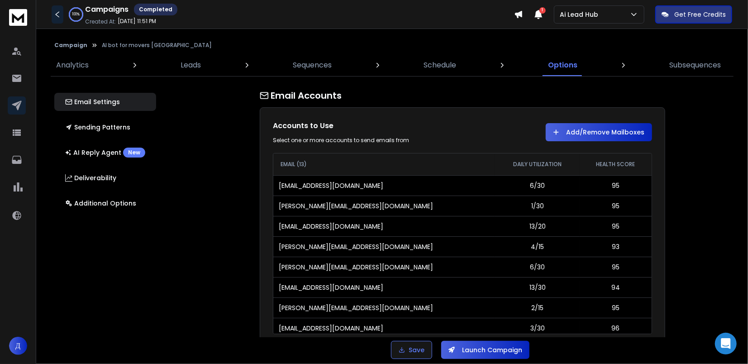
click at [56, 16] on icon at bounding box center [57, 14] width 8 height 8
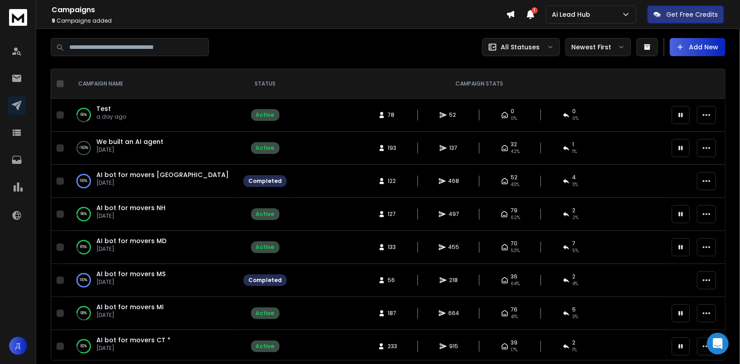
click at [135, 210] on span "AI bot for movers NH" at bounding box center [130, 207] width 69 height 9
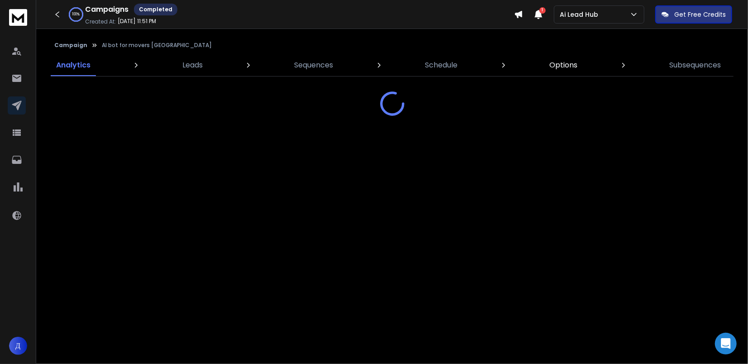
click at [546, 63] on link "Options" at bounding box center [563, 65] width 39 height 22
select select "*"
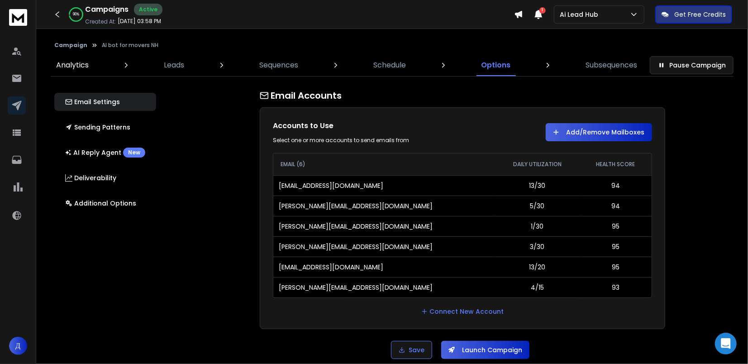
click at [67, 63] on p "Analytics" at bounding box center [72, 65] width 33 height 11
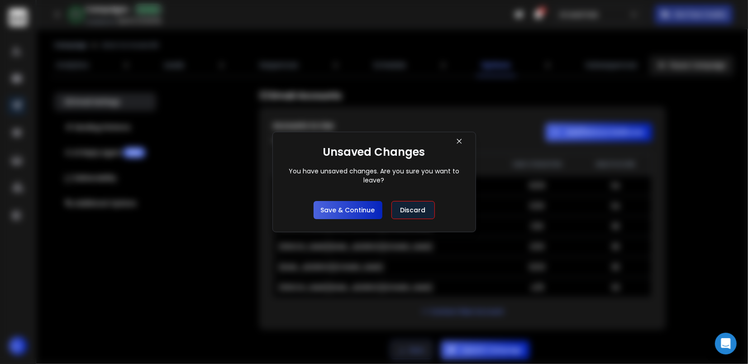
click at [417, 211] on button "Discard" at bounding box center [412, 210] width 43 height 18
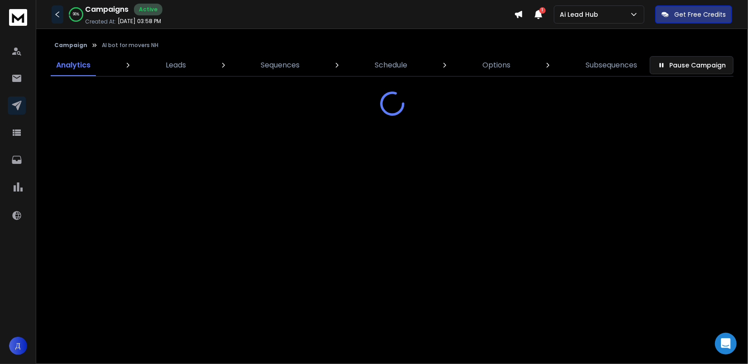
click at [58, 15] on icon at bounding box center [57, 14] width 8 height 8
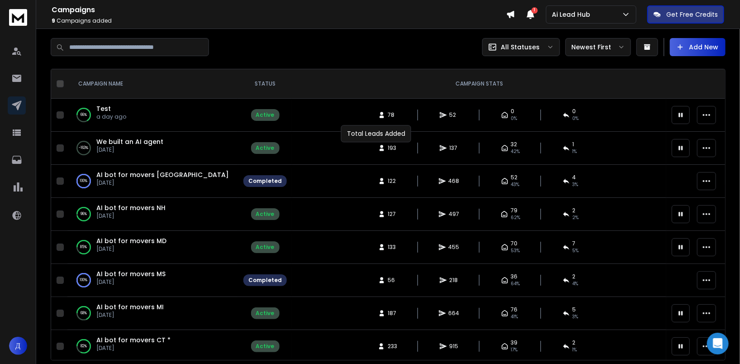
click at [388, 148] on span "193" at bounding box center [392, 147] width 9 height 7
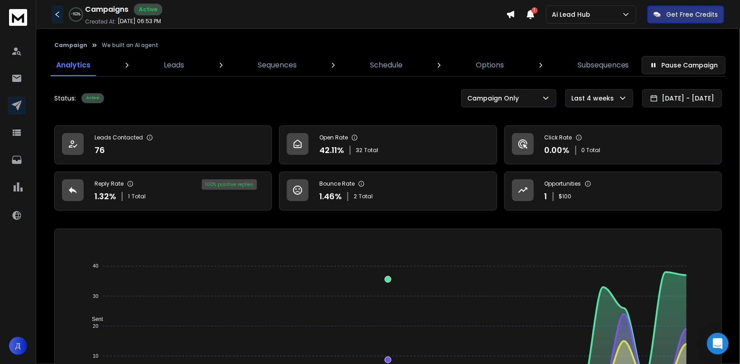
click at [58, 14] on icon at bounding box center [57, 14] width 8 height 8
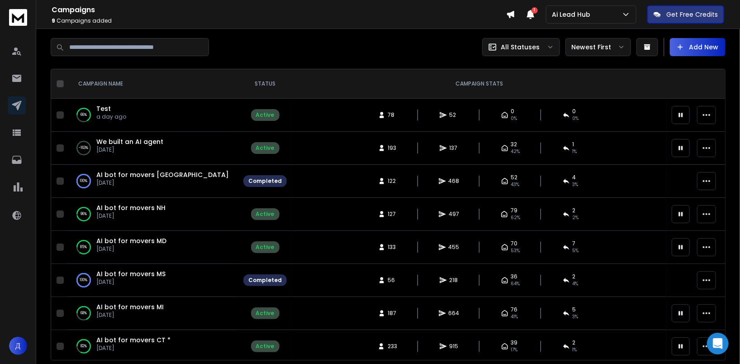
click at [142, 137] on span "We built an AI agent" at bounding box center [129, 141] width 67 height 9
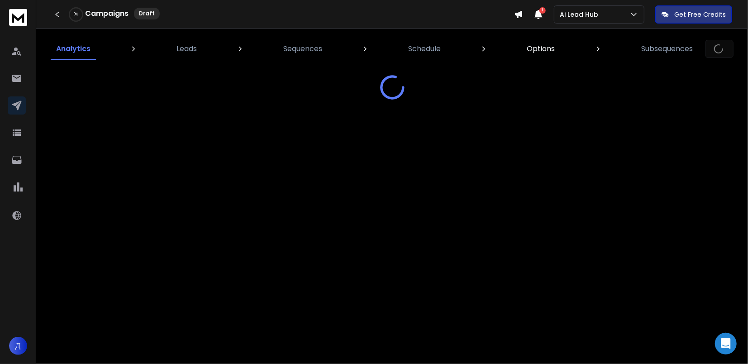
click at [554, 51] on p "Options" at bounding box center [541, 48] width 28 height 11
select select "*"
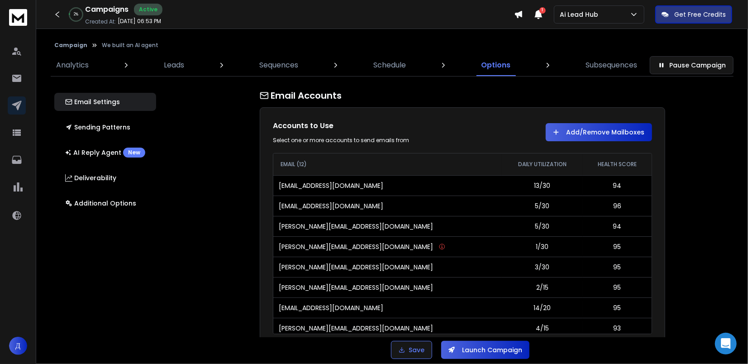
click at [592, 127] on button "Add/Remove Mailboxes" at bounding box center [598, 132] width 106 height 18
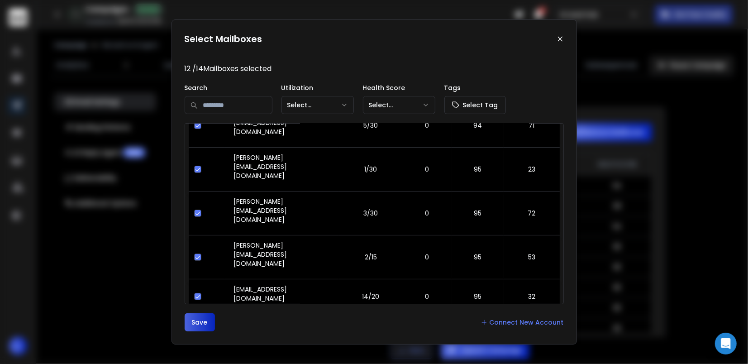
scroll to position [109, 0]
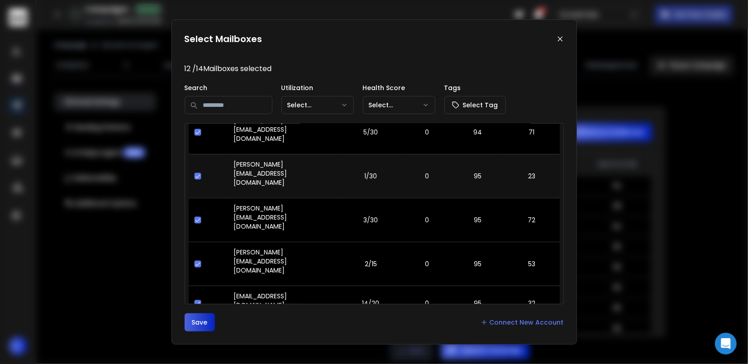
click at [199, 172] on button "button" at bounding box center [197, 175] width 7 height 7
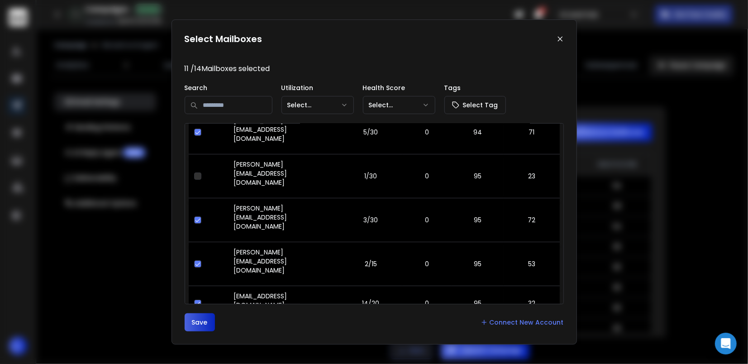
click at [203, 326] on button "Save" at bounding box center [200, 322] width 30 height 18
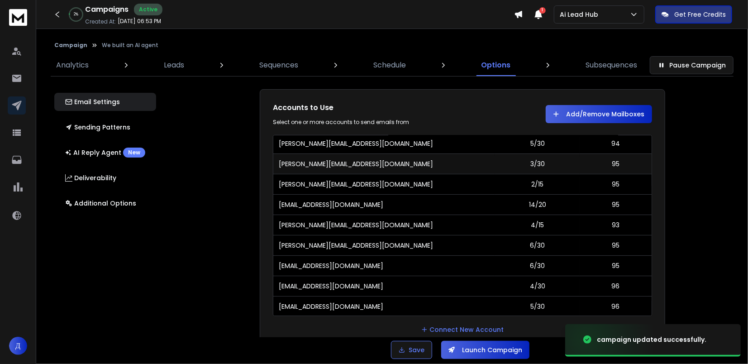
scroll to position [0, 0]
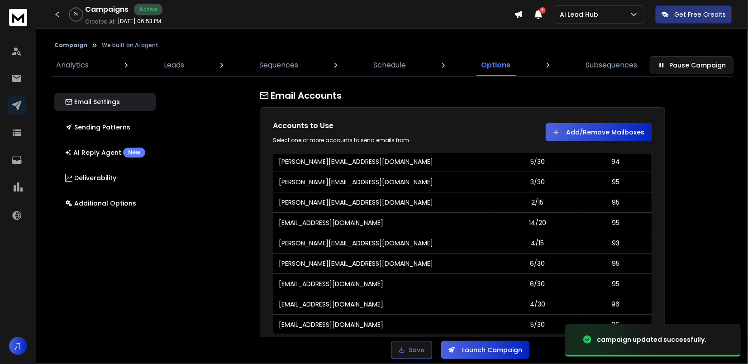
click at [573, 129] on button "Add/Remove Mailboxes" at bounding box center [598, 132] width 106 height 18
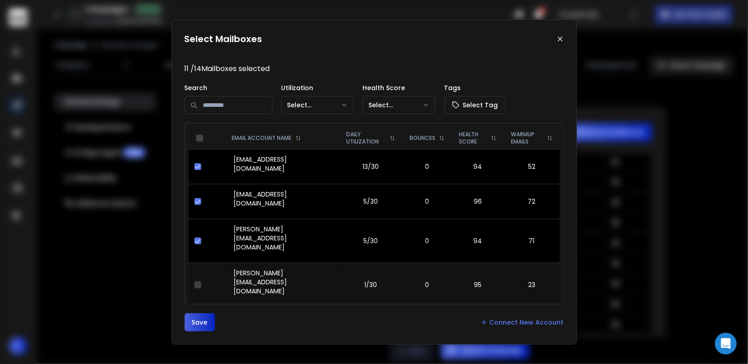
click at [201, 281] on div at bounding box center [209, 284] width 31 height 7
click at [196, 281] on button "button" at bounding box center [197, 284] width 7 height 7
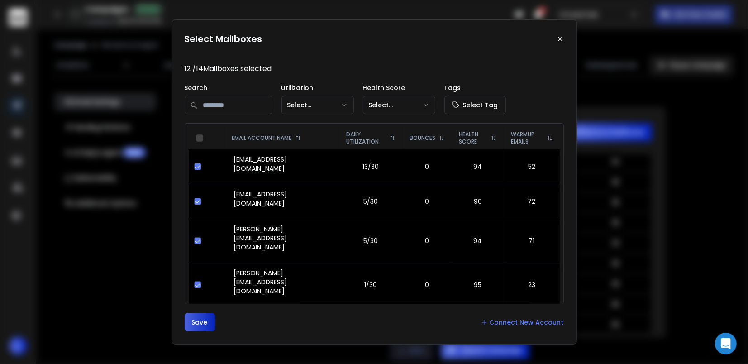
click at [195, 325] on button "Save" at bounding box center [200, 322] width 30 height 18
